Goal: Task Accomplishment & Management: Manage account settings

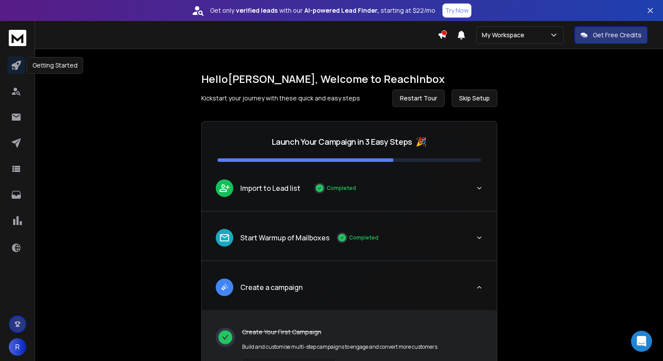
click at [19, 70] on icon at bounding box center [16, 65] width 11 height 11
click at [17, 96] on icon at bounding box center [16, 91] width 11 height 11
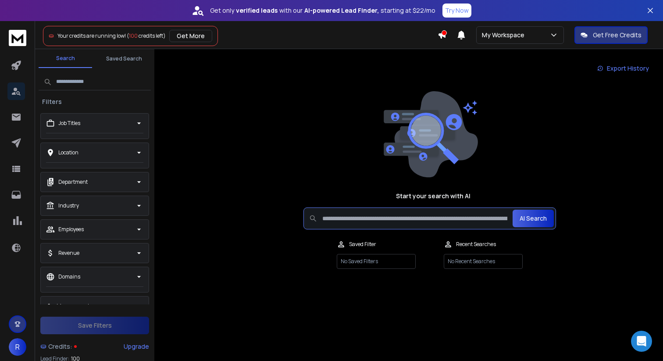
scroll to position [2, 0]
click at [62, 39] on span "Your credits are running low!" at bounding box center [91, 35] width 68 height 7
click at [50, 36] on icon at bounding box center [51, 36] width 5 height 4
drag, startPoint x: 50, startPoint y: 36, endPoint x: 82, endPoint y: 36, distance: 32.5
click at [50, 36] on icon at bounding box center [51, 35] width 5 height 5
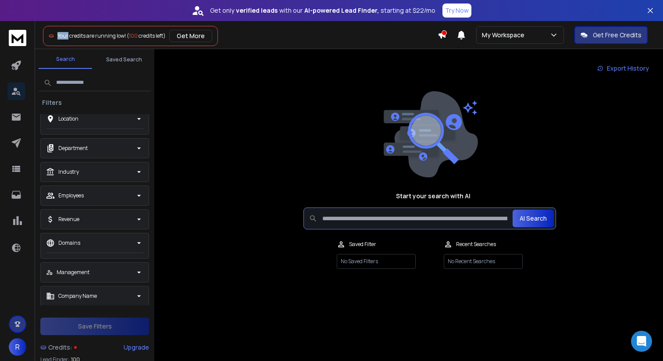
scroll to position [71, 0]
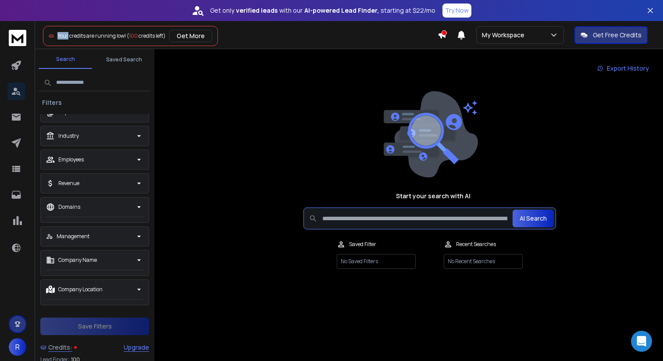
click at [64, 348] on span "Credits:" at bounding box center [60, 347] width 24 height 9
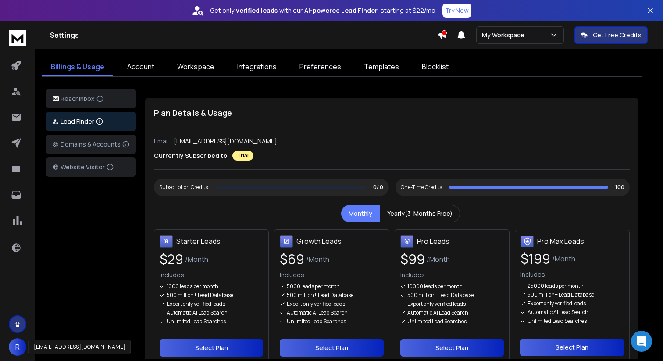
click at [21, 347] on span "R" at bounding box center [18, 347] width 18 height 18
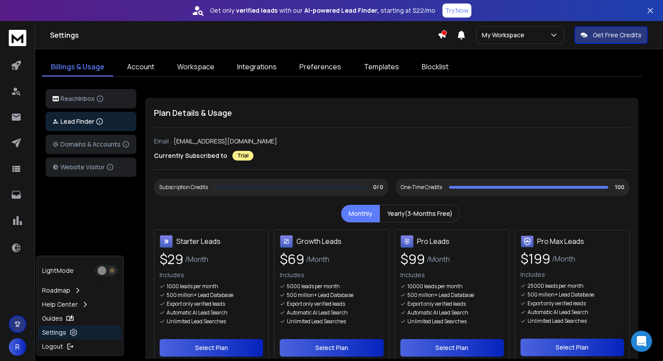
click at [64, 335] on p "Settings" at bounding box center [54, 332] width 24 height 9
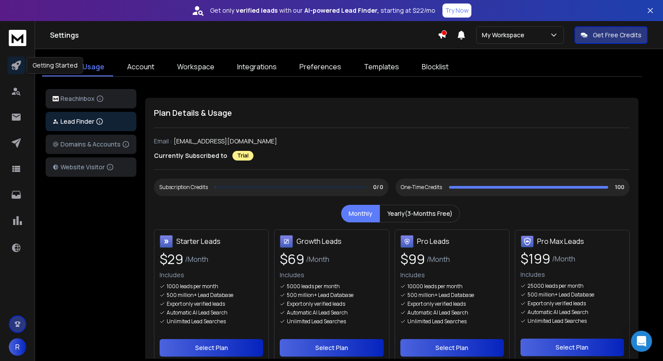
click at [13, 64] on icon at bounding box center [16, 66] width 10 height 10
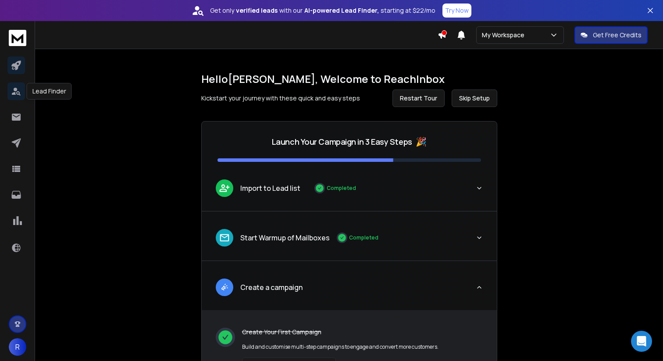
click at [16, 93] on icon at bounding box center [16, 93] width 9 height 4
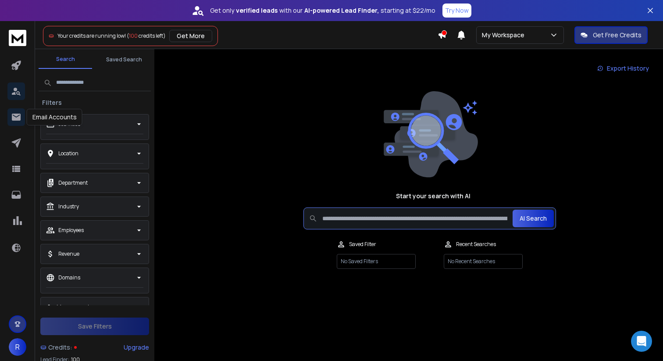
click at [17, 118] on icon at bounding box center [16, 117] width 9 height 7
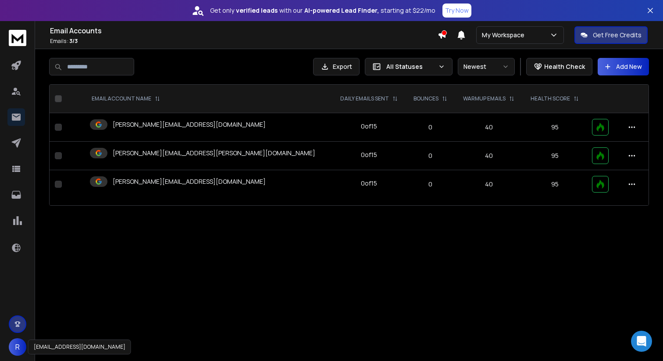
click at [15, 348] on span "R" at bounding box center [18, 347] width 18 height 18
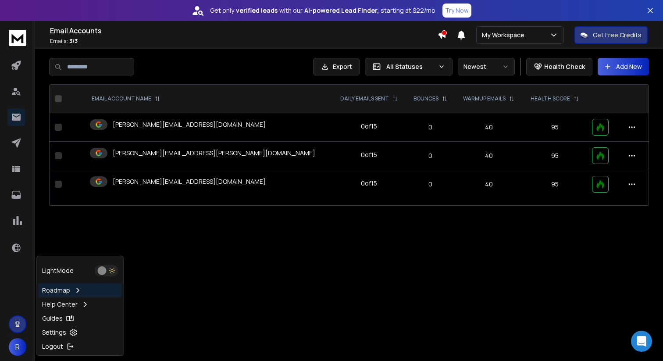
click at [239, 247] on div "Get only verified leads with our AI-powered Lead Finder, starting at $22/mo Try…" at bounding box center [331, 180] width 663 height 361
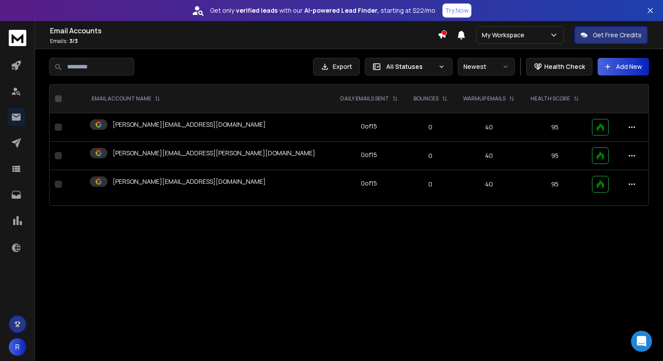
click at [596, 127] on icon at bounding box center [600, 127] width 9 height 9
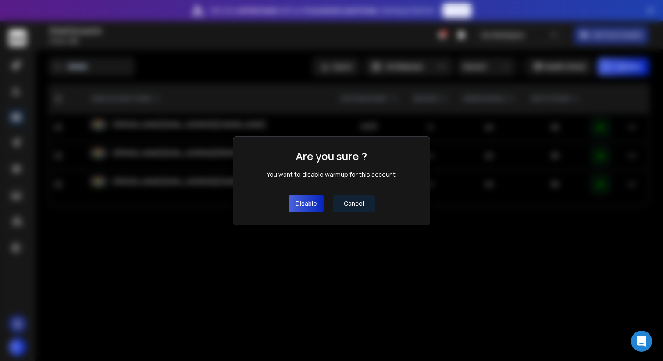
click at [355, 205] on button "Cancel" at bounding box center [354, 204] width 42 height 18
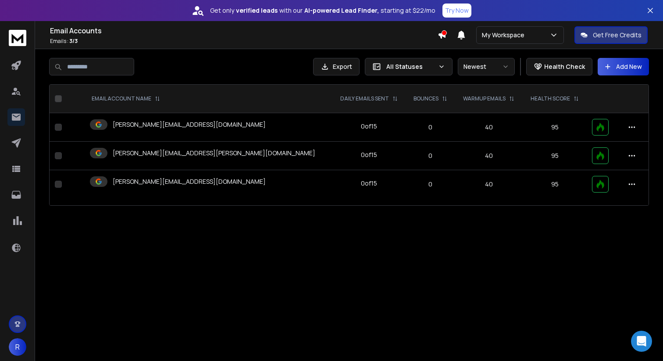
click at [535, 125] on td "95" at bounding box center [555, 127] width 64 height 29
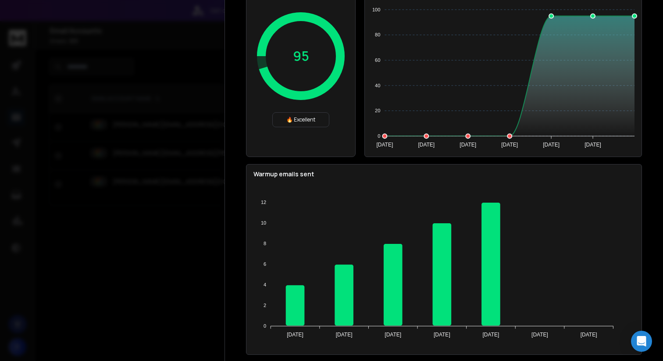
scroll to position [335, 0]
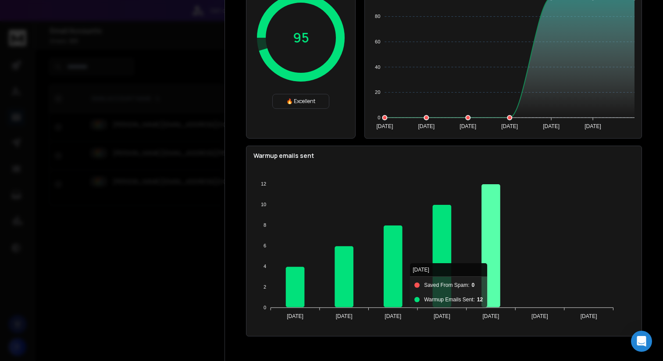
click at [495, 198] on icon at bounding box center [491, 245] width 19 height 123
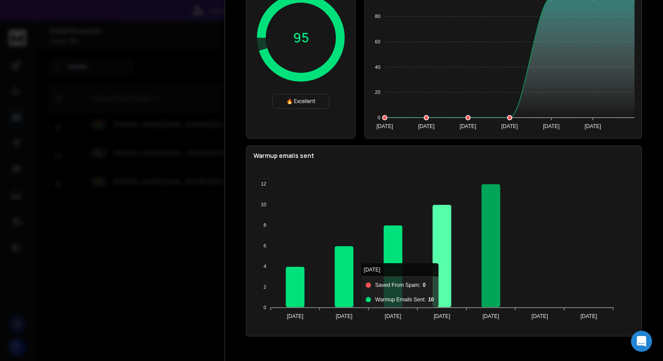
click at [436, 214] on icon at bounding box center [442, 256] width 19 height 102
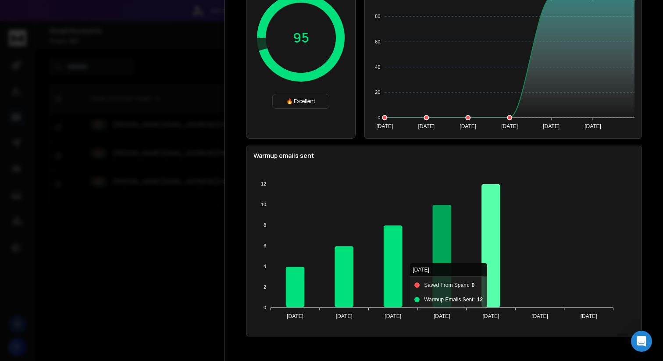
click at [486, 204] on icon at bounding box center [491, 245] width 19 height 123
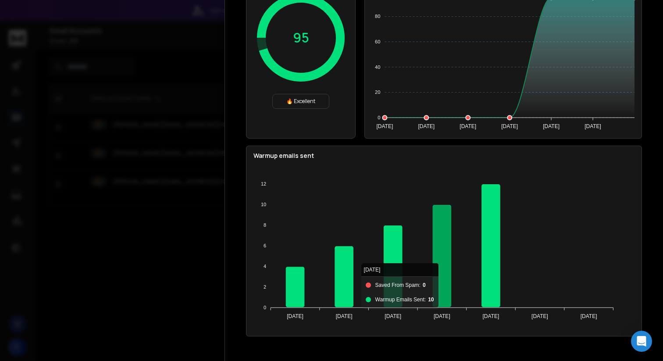
click at [436, 230] on icon at bounding box center [442, 256] width 19 height 102
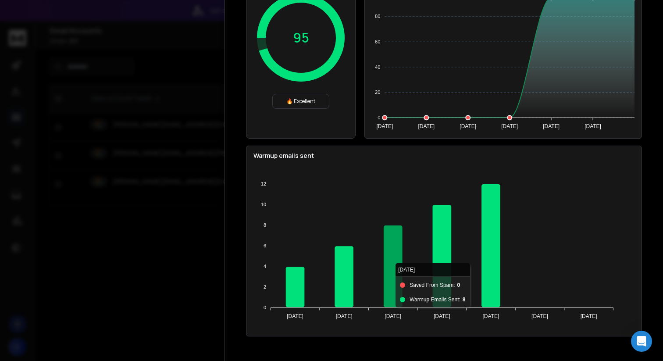
click at [397, 242] on icon at bounding box center [393, 266] width 19 height 82
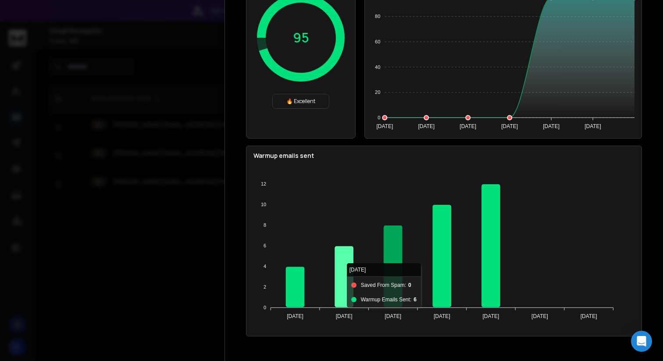
click at [340, 253] on icon at bounding box center [344, 276] width 19 height 61
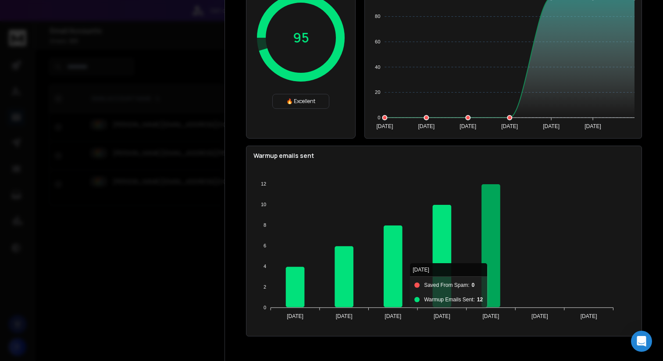
click at [498, 194] on icon at bounding box center [491, 245] width 19 height 123
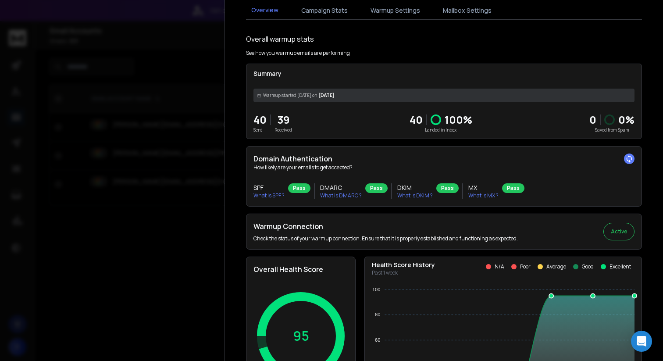
scroll to position [0, 0]
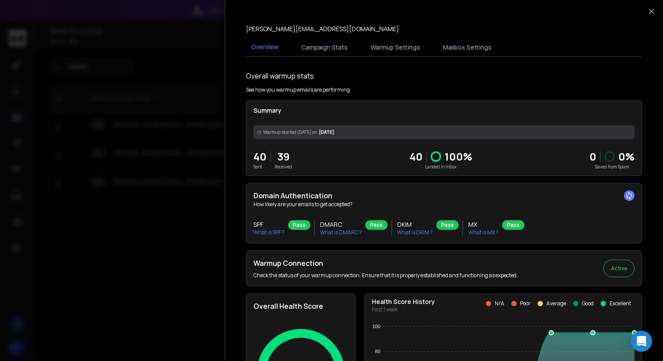
click at [331, 52] on button "Campaign Stats" at bounding box center [324, 47] width 57 height 19
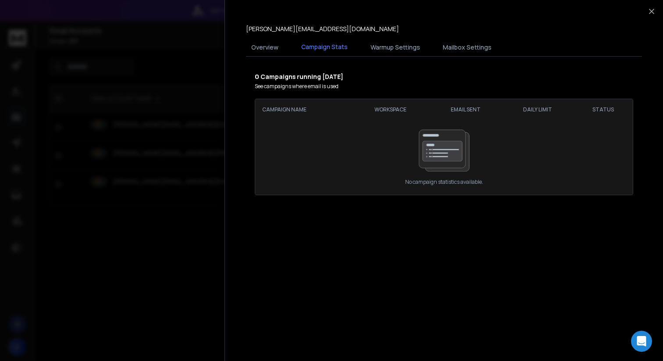
click at [447, 50] on button "Mailbox Settings" at bounding box center [467, 47] width 59 height 19
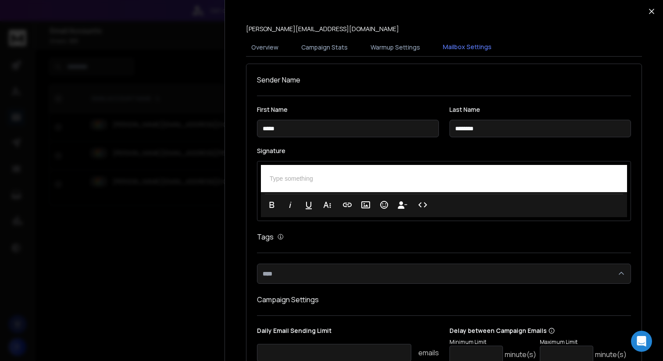
click at [652, 13] on icon "button" at bounding box center [651, 11] width 9 height 9
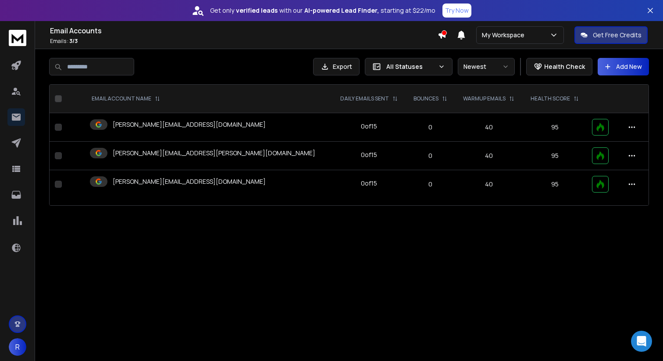
click at [315, 262] on div "Get only verified leads with our AI-powered Lead Finder, starting at $22/mo Try…" at bounding box center [331, 180] width 663 height 361
click at [628, 125] on icon at bounding box center [632, 127] width 8 height 8
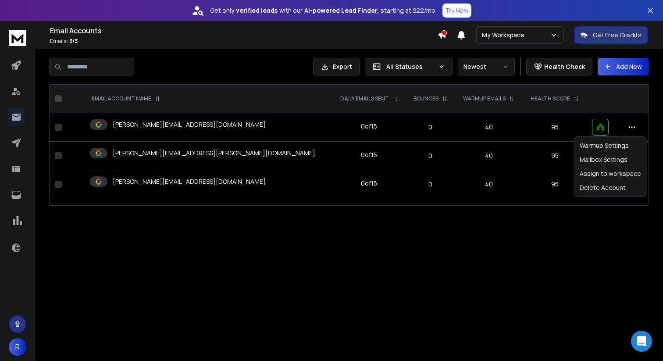
click at [628, 125] on icon at bounding box center [632, 127] width 8 height 8
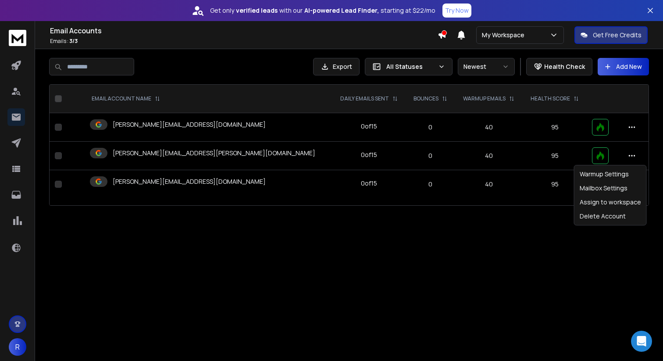
click at [629, 154] on icon at bounding box center [632, 156] width 8 height 8
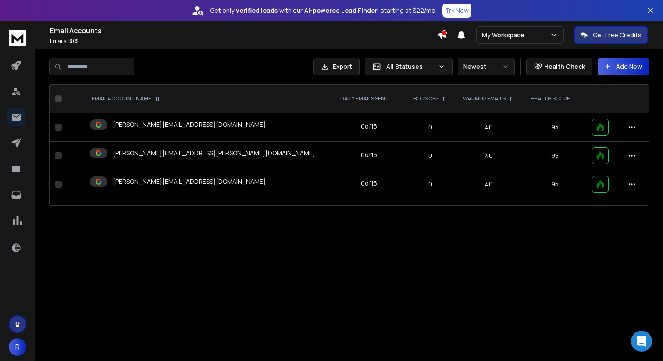
click at [628, 185] on icon at bounding box center [632, 184] width 8 height 8
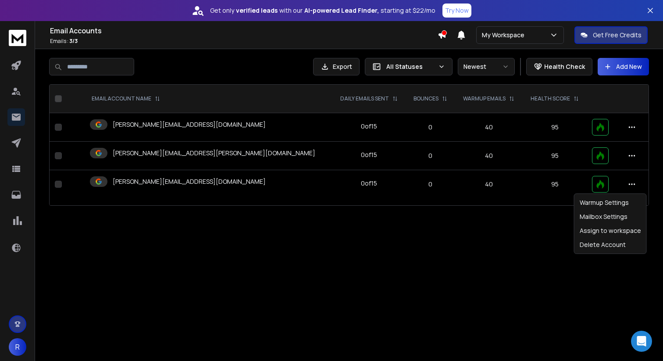
click at [628, 185] on icon at bounding box center [632, 184] width 8 height 8
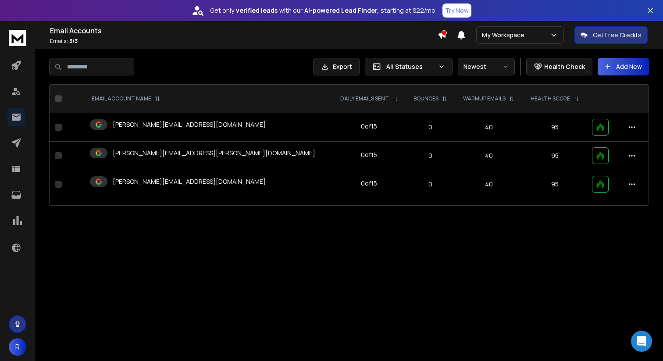
click at [492, 263] on div "Get only verified leads with our AI-powered Lead Finder, starting at $22/mo Try…" at bounding box center [331, 180] width 663 height 361
click at [331, 278] on div "Get only verified leads with our AI-powered Lead Finder, starting at $22/mo Try…" at bounding box center [331, 180] width 663 height 361
click at [546, 270] on div "Get only verified leads with our AI-powered Lead Finder, starting at $22/mo Try…" at bounding box center [331, 180] width 663 height 361
click at [559, 282] on div "Get only verified leads with our AI-powered Lead Finder, starting at $22/mo Try…" at bounding box center [331, 180] width 663 height 361
click at [580, 251] on div "Get only verified leads with our AI-powered Lead Finder, starting at $22/mo Try…" at bounding box center [331, 180] width 663 height 361
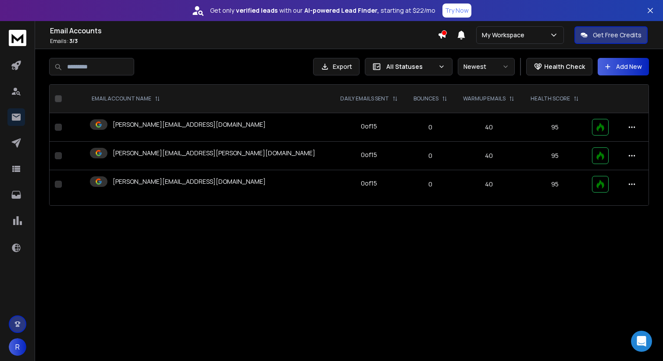
click at [430, 254] on div "Get only verified leads with our AI-powered Lead Finder, starting at $22/mo Try…" at bounding box center [331, 180] width 663 height 361
click at [196, 221] on div "Get only verified leads with our AI-powered Lead Finder, starting at $22/mo Try…" at bounding box center [331, 180] width 663 height 361
click at [195, 222] on div "Get only verified leads with our AI-powered Lead Finder, starting at $22/mo Try…" at bounding box center [331, 180] width 663 height 361
